Goal: Task Accomplishment & Management: Manage account settings

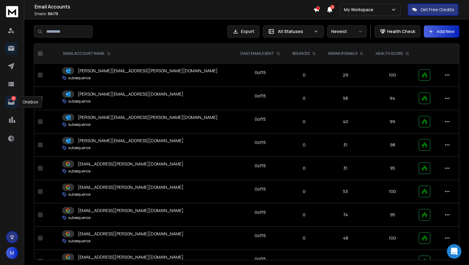
click at [12, 102] on icon at bounding box center [11, 101] width 6 height 5
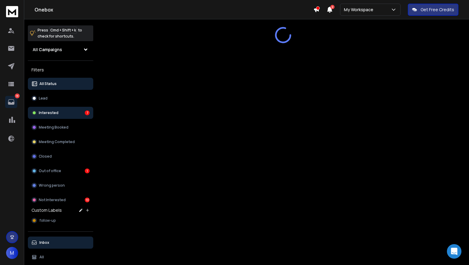
click at [61, 113] on button "Interested 7" at bounding box center [60, 113] width 65 height 12
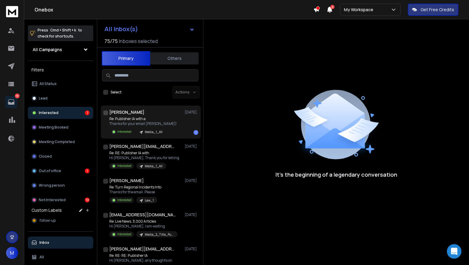
click at [130, 127] on div "Re: Publisher IA with a Thanks for your email [PERSON_NAME]! Interested Media_1…" at bounding box center [142, 125] width 67 height 18
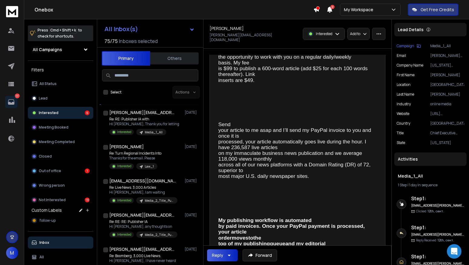
scroll to position [91, 0]
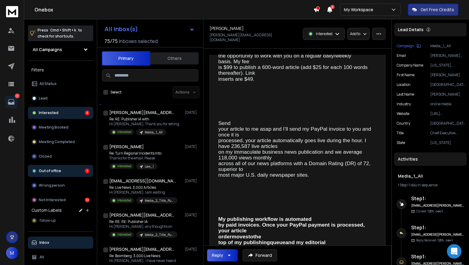
click at [75, 172] on button "Out of office 1" at bounding box center [60, 171] width 65 height 12
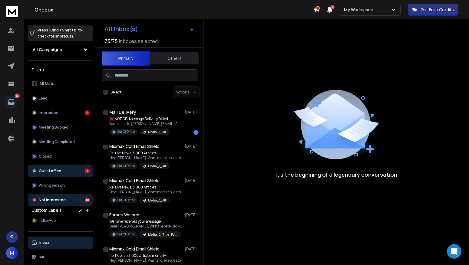
click at [74, 200] on button "Not Interested 10" at bounding box center [60, 200] width 65 height 12
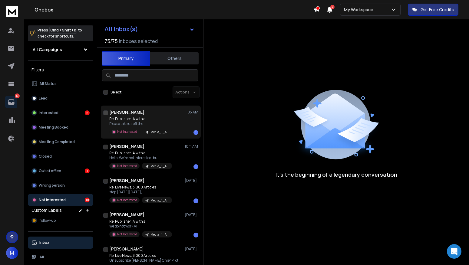
click at [151, 123] on p "Please take us off the" at bounding box center [140, 123] width 63 height 5
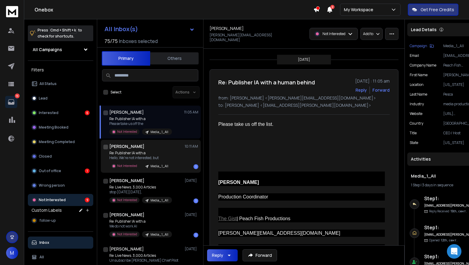
click at [137, 158] on p "Hello, We're not interested, but" at bounding box center [140, 158] width 63 height 5
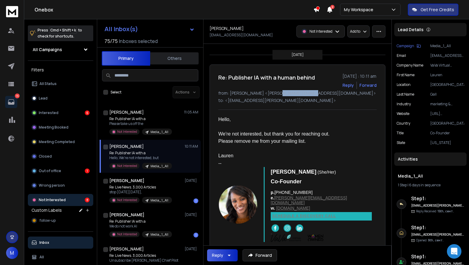
drag, startPoint x: 271, startPoint y: 94, endPoint x: 299, endPoint y: 93, distance: 27.8
click at [299, 93] on p "from: [PERSON_NAME] <[PERSON_NAME][EMAIL_ADDRESS][DOMAIN_NAME]>" at bounding box center [297, 93] width 158 height 6
drag, startPoint x: 271, startPoint y: 93, endPoint x: 300, endPoint y: 92, distance: 29.4
click at [300, 92] on p "from: [PERSON_NAME] <[PERSON_NAME][EMAIL_ADDRESS][DOMAIN_NAME]>" at bounding box center [297, 93] width 158 height 6
copy p "[DOMAIN_NAME]"
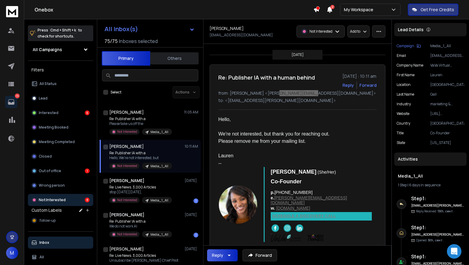
drag, startPoint x: 289, startPoint y: 93, endPoint x: 280, endPoint y: 1, distance: 92.4
click at [0, 0] on div "15 M Onebox 2 My Workspace Get Free Credits Press Cmd + Shift + k to check for …" at bounding box center [234, 142] width 469 height 284
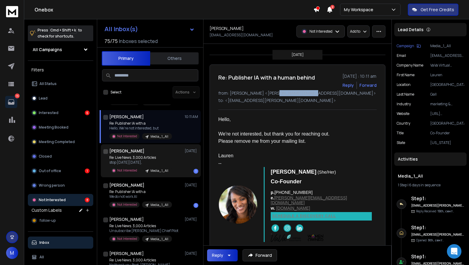
scroll to position [35, 0]
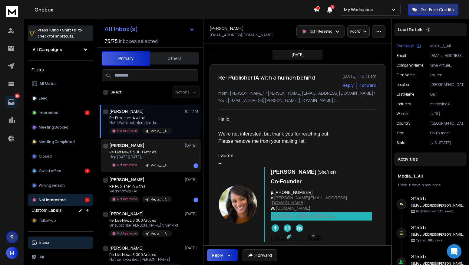
click at [162, 157] on p "stop [DATE][DATE]," at bounding box center [140, 157] width 63 height 5
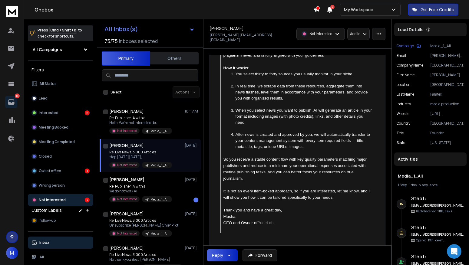
scroll to position [155, 0]
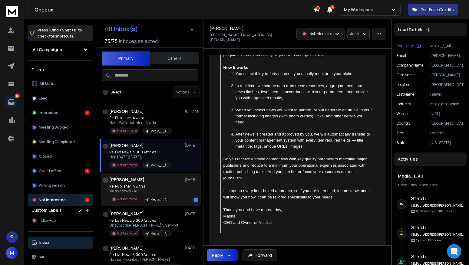
click at [142, 188] on p "Re: Publisher IA with a" at bounding box center [140, 186] width 63 height 5
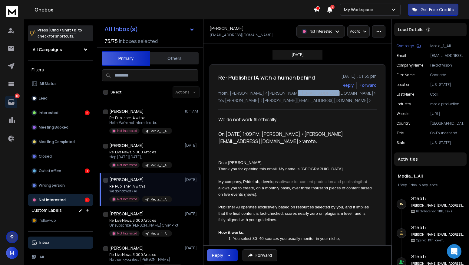
drag, startPoint x: 284, startPoint y: 94, endPoint x: 316, endPoint y: 92, distance: 32.2
click at [316, 92] on p "from: [PERSON_NAME] <[PERSON_NAME][EMAIL_ADDRESS][DOMAIN_NAME]>" at bounding box center [297, 93] width 158 height 6
copy p "[DOMAIN_NAME]"
drag, startPoint x: 301, startPoint y: 93, endPoint x: 299, endPoint y: 1, distance: 92.0
click at [0, 0] on div "13 M Onebox 2 My Workspace Get Free Credits Press Cmd + Shift + k to check for …" at bounding box center [234, 142] width 469 height 284
